Goal: Task Accomplishment & Management: Use online tool/utility

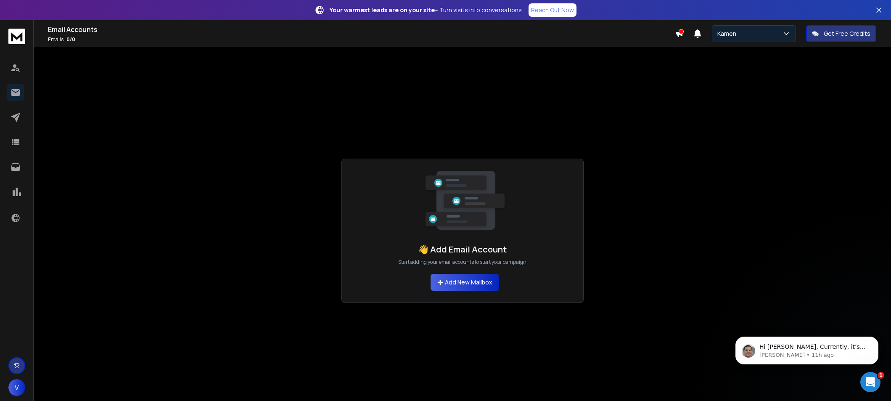
click at [742, 35] on div "Kamen" at bounding box center [753, 33] width 73 height 8
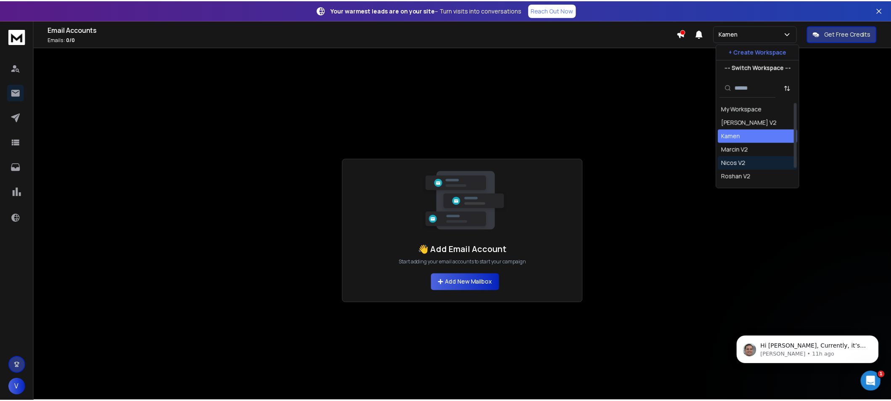
scroll to position [24, 0]
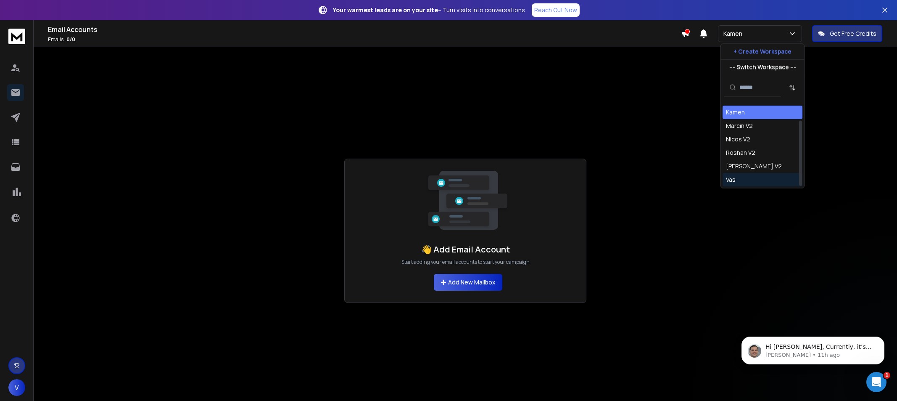
click at [742, 176] on div "Vas" at bounding box center [763, 179] width 80 height 13
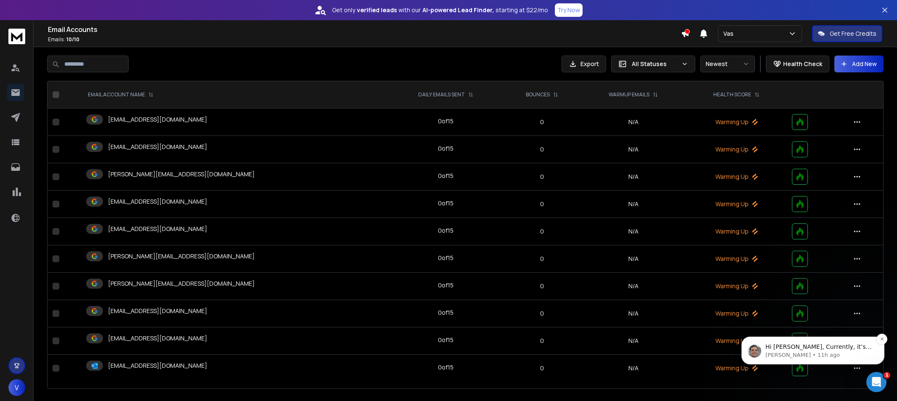
click at [813, 355] on p "[PERSON_NAME] • 11h ago" at bounding box center [820, 355] width 108 height 8
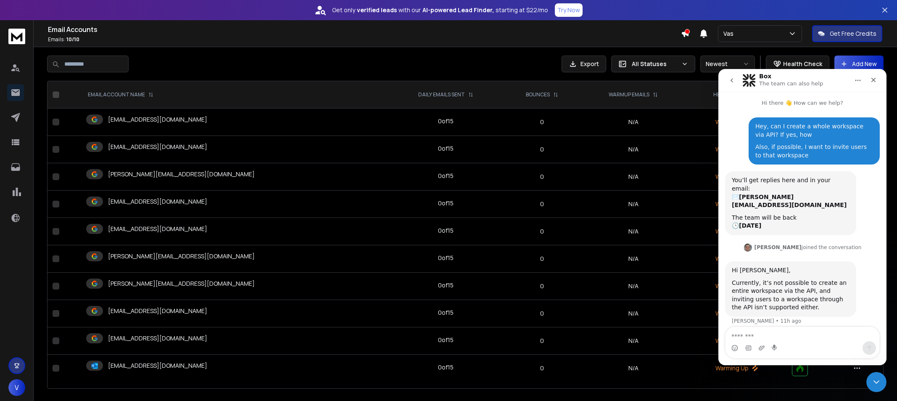
scroll to position [1, 0]
click at [784, 338] on textarea "Message…" at bounding box center [803, 334] width 154 height 14
type textarea "*"
type textarea "**********"
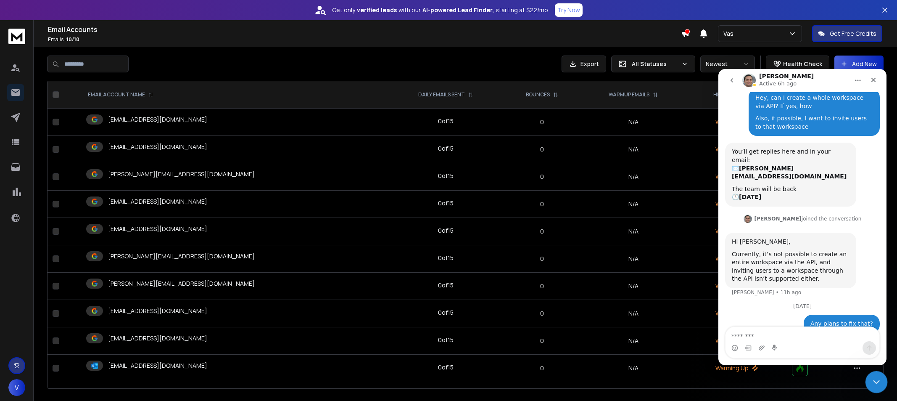
click at [870, 380] on icon "Close Intercom Messenger" at bounding box center [875, 380] width 10 height 10
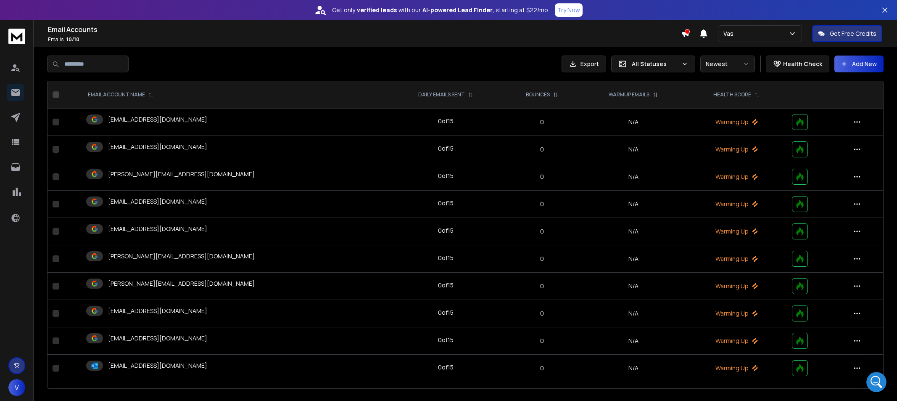
click at [153, 123] on p "[EMAIL_ADDRESS][DOMAIN_NAME]" at bounding box center [157, 119] width 99 height 8
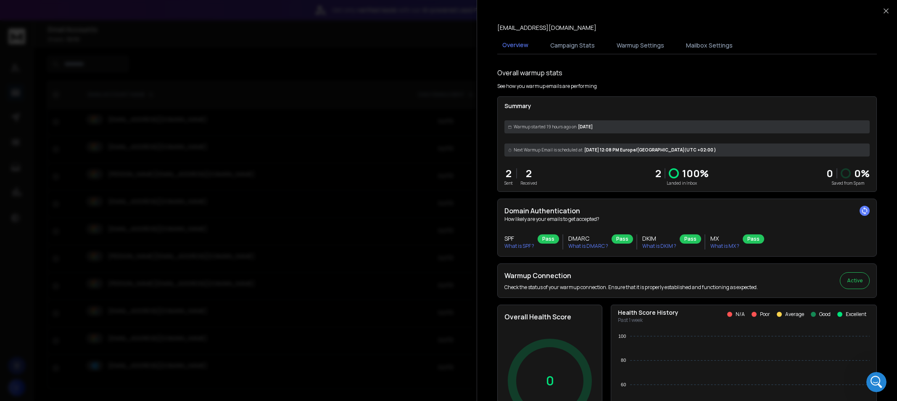
click at [397, 46] on div at bounding box center [448, 200] width 897 height 401
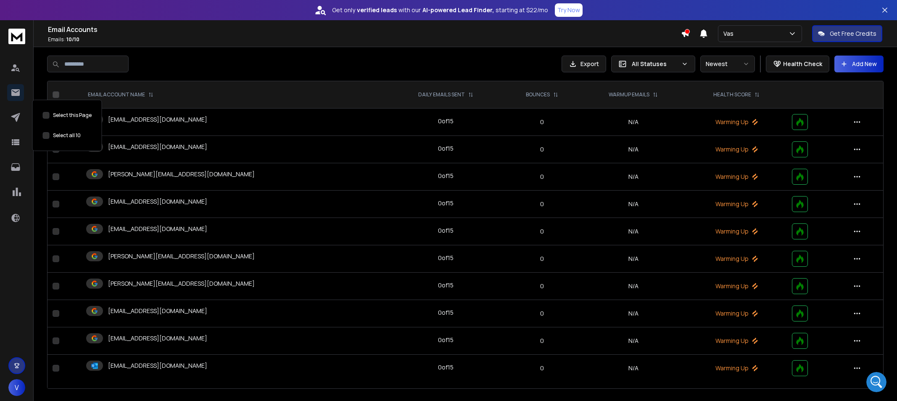
click at [56, 93] on button "Select this Page" at bounding box center [56, 94] width 7 height 7
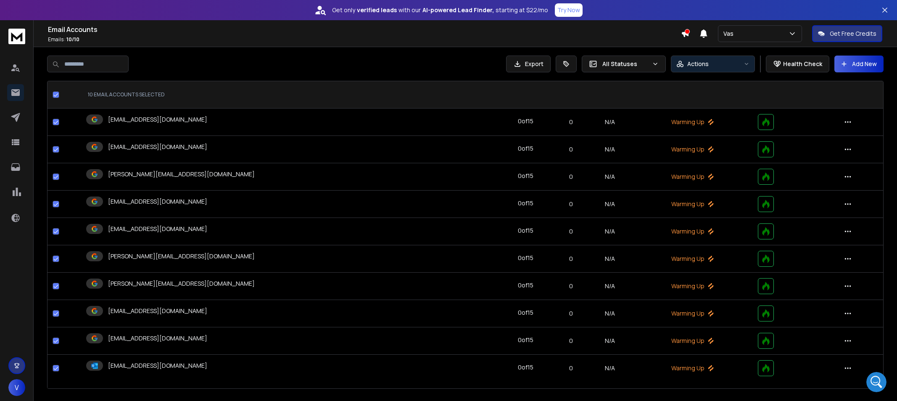
click at [736, 66] on div "Actions" at bounding box center [708, 64] width 64 height 8
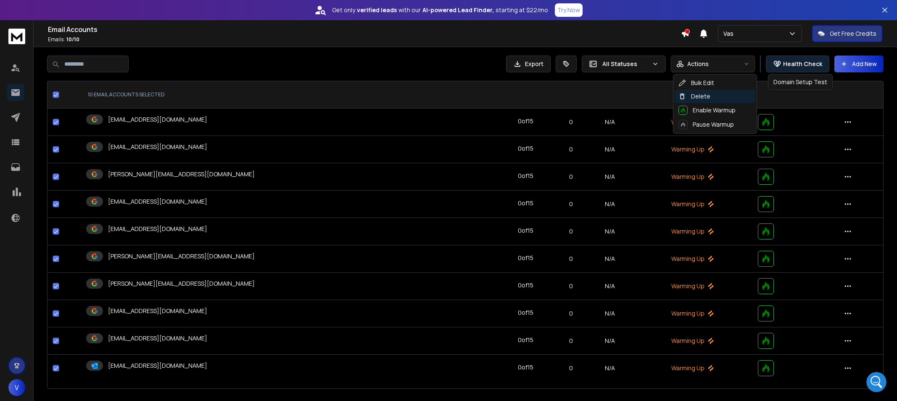
click at [808, 65] on p "Health Check" at bounding box center [802, 64] width 39 height 8
